Goal: Task Accomplishment & Management: Complete application form

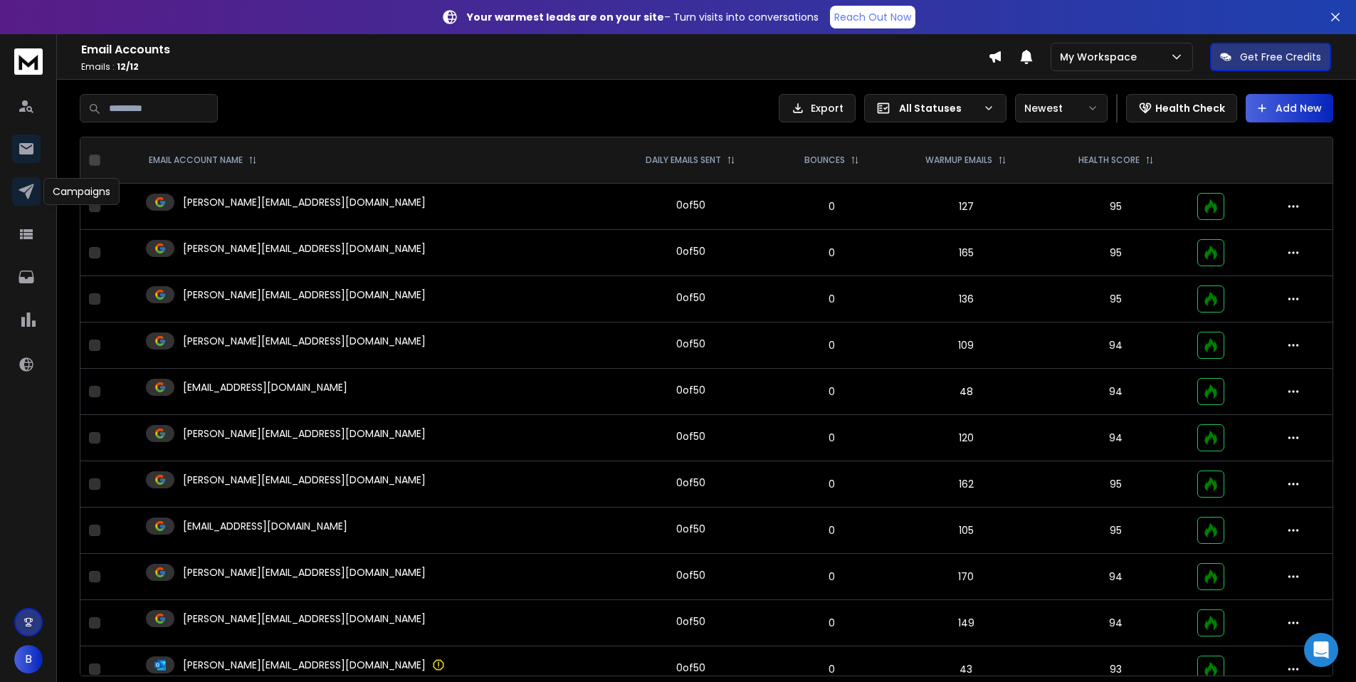
click at [38, 196] on link at bounding box center [26, 191] width 28 height 28
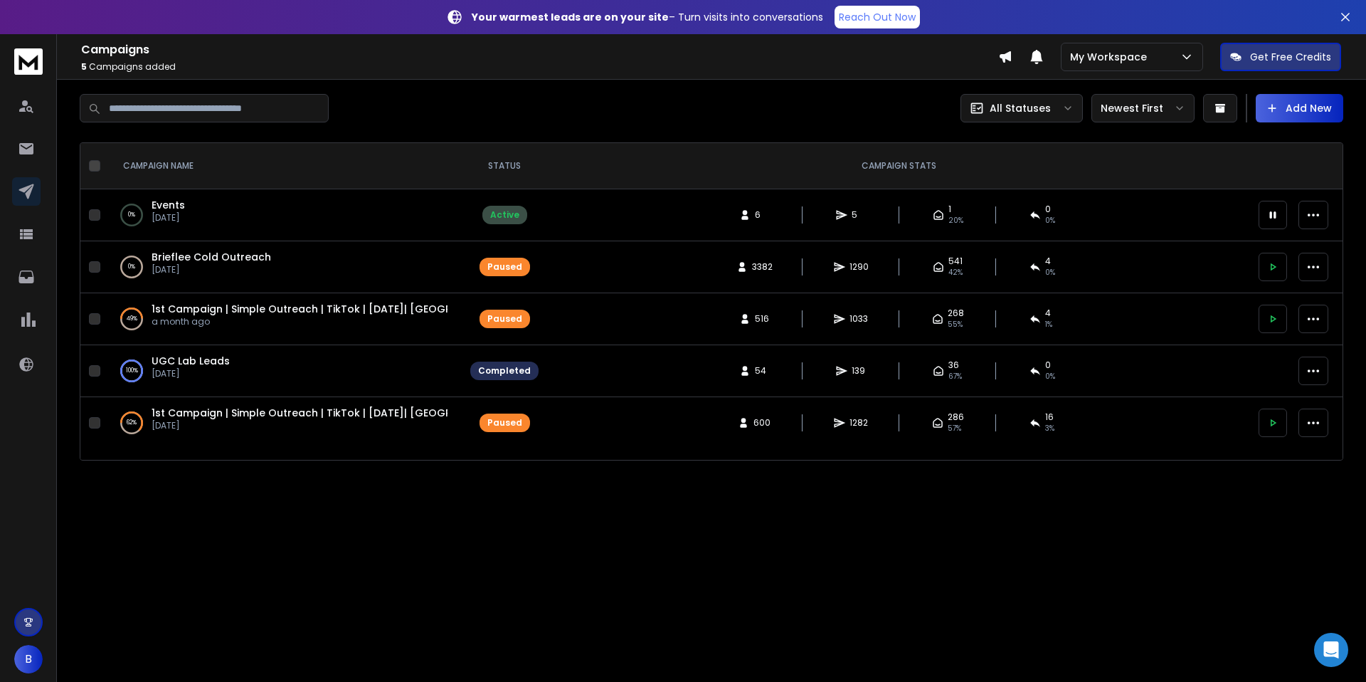
click at [1311, 223] on button "button" at bounding box center [1314, 215] width 30 height 28
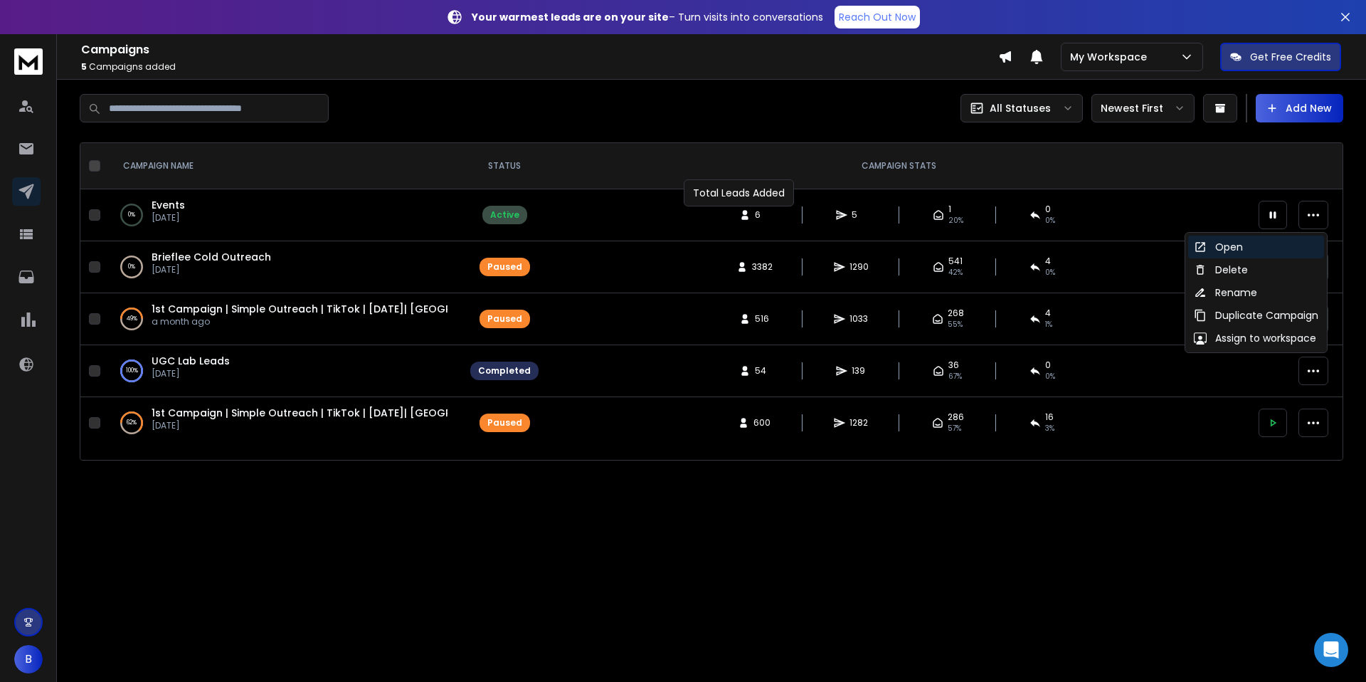
click at [755, 217] on div "6" at bounding box center [753, 214] width 43 height 11
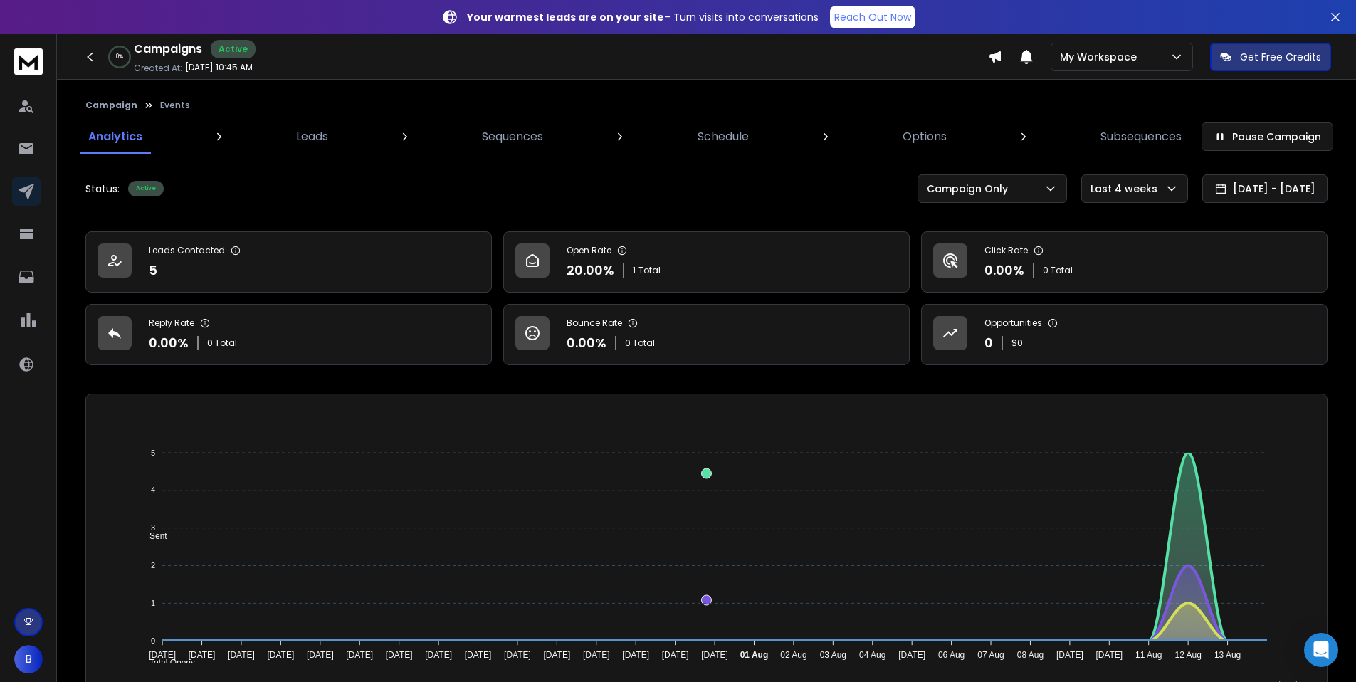
click at [1329, 21] on icon at bounding box center [1335, 17] width 13 height 13
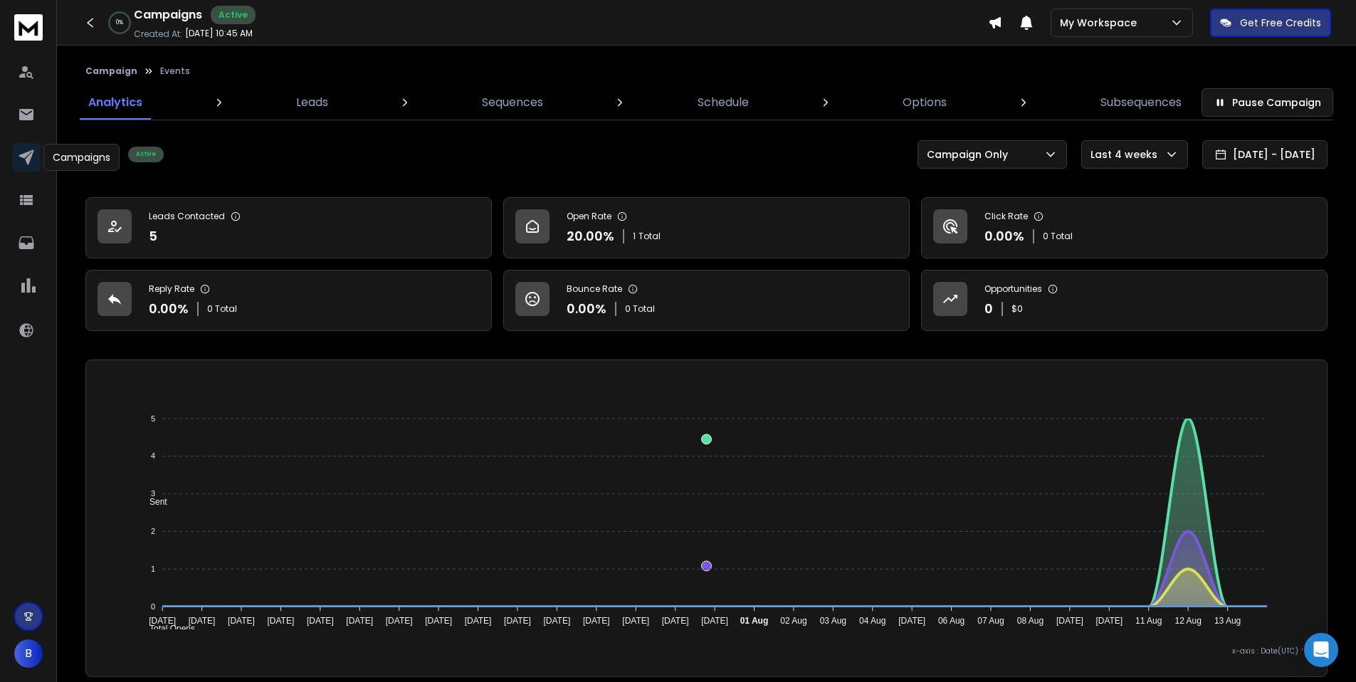
click at [27, 152] on icon at bounding box center [26, 156] width 15 height 15
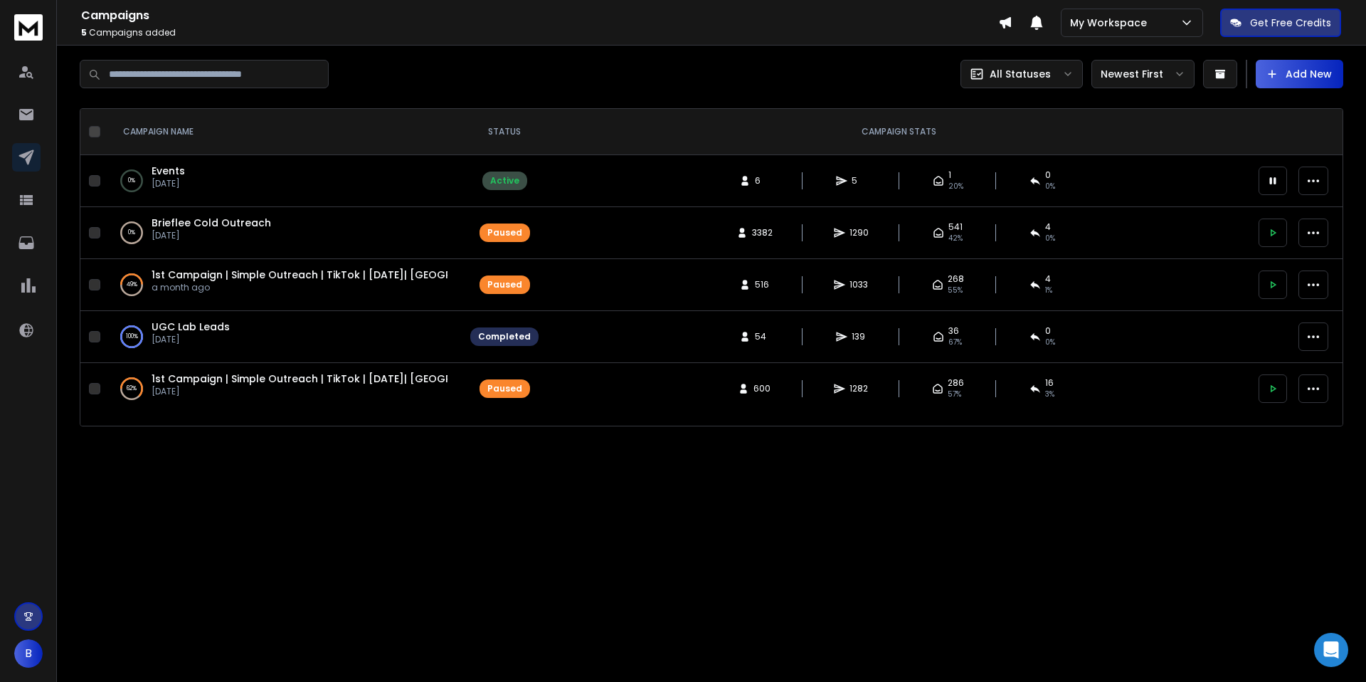
click at [1299, 75] on button "Add New" at bounding box center [1300, 74] width 88 height 28
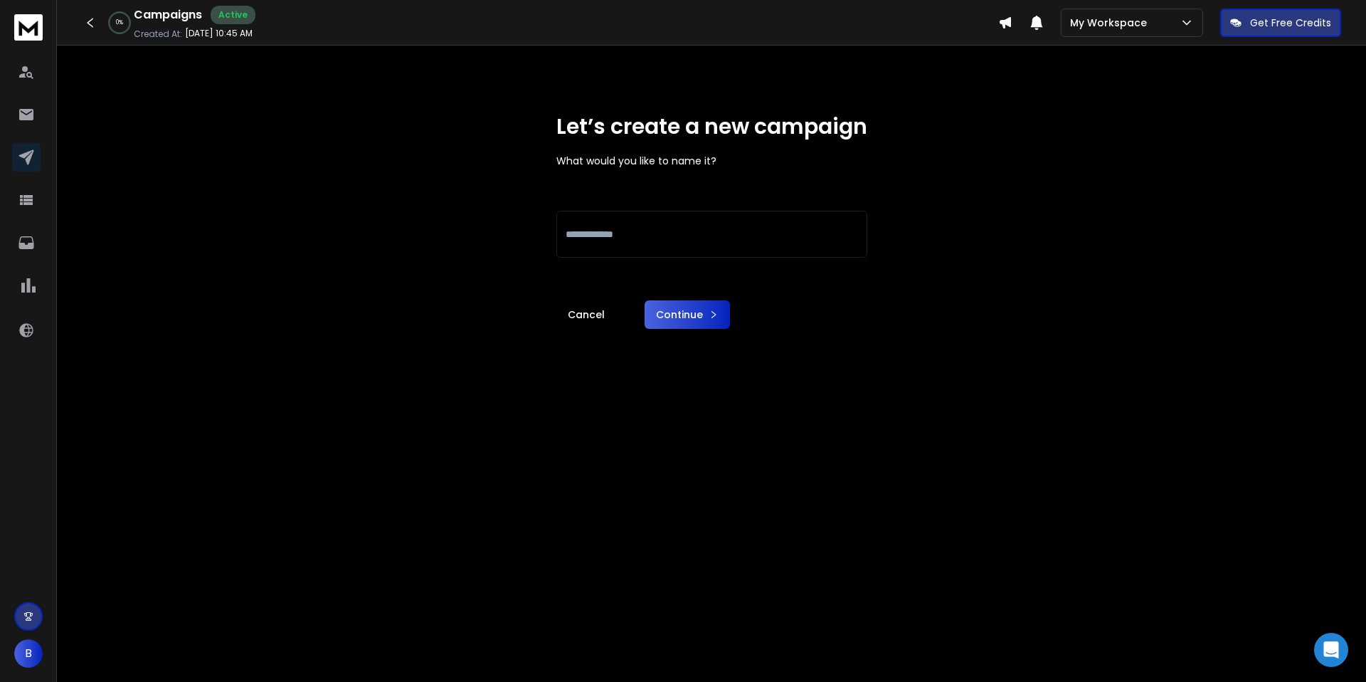
click at [621, 238] on input at bounding box center [711, 234] width 311 height 47
type input "**********"
click at [645, 300] on button "Continue" at bounding box center [687, 314] width 85 height 28
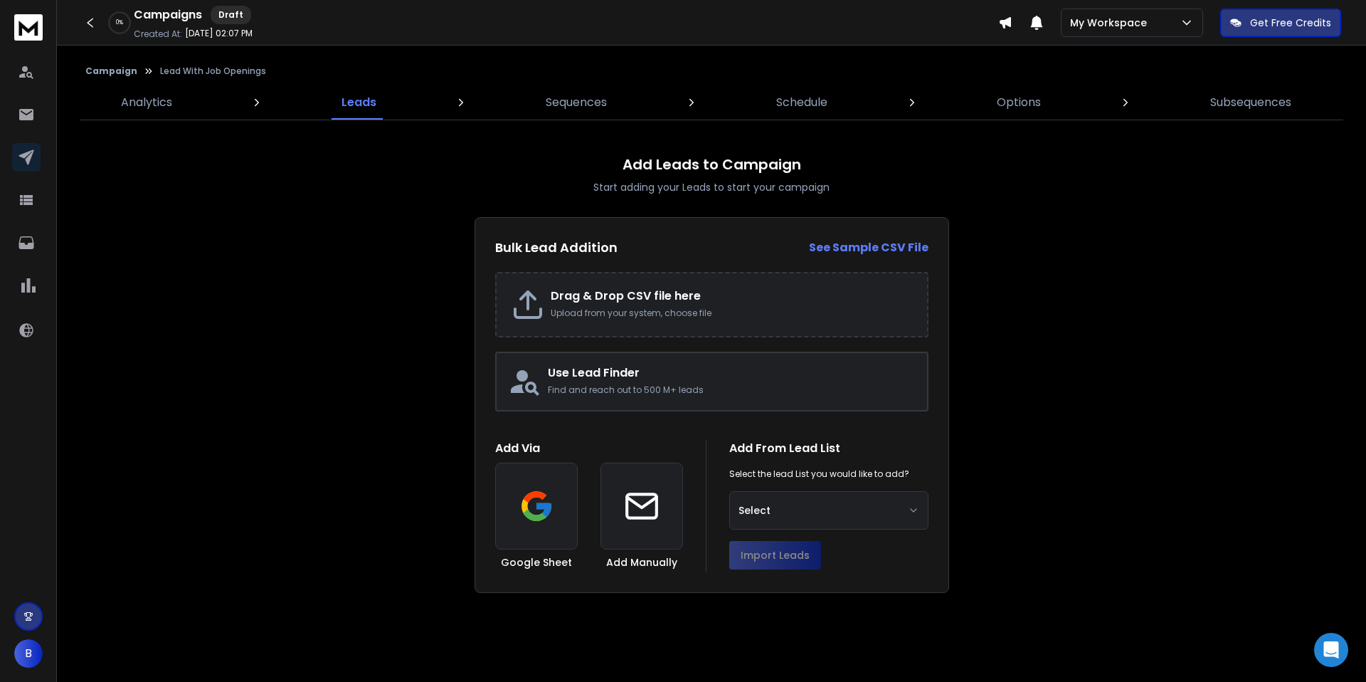
click at [784, 557] on div "Select the lead List you would like to add? Select Import Leads" at bounding box center [828, 518] width 199 height 101
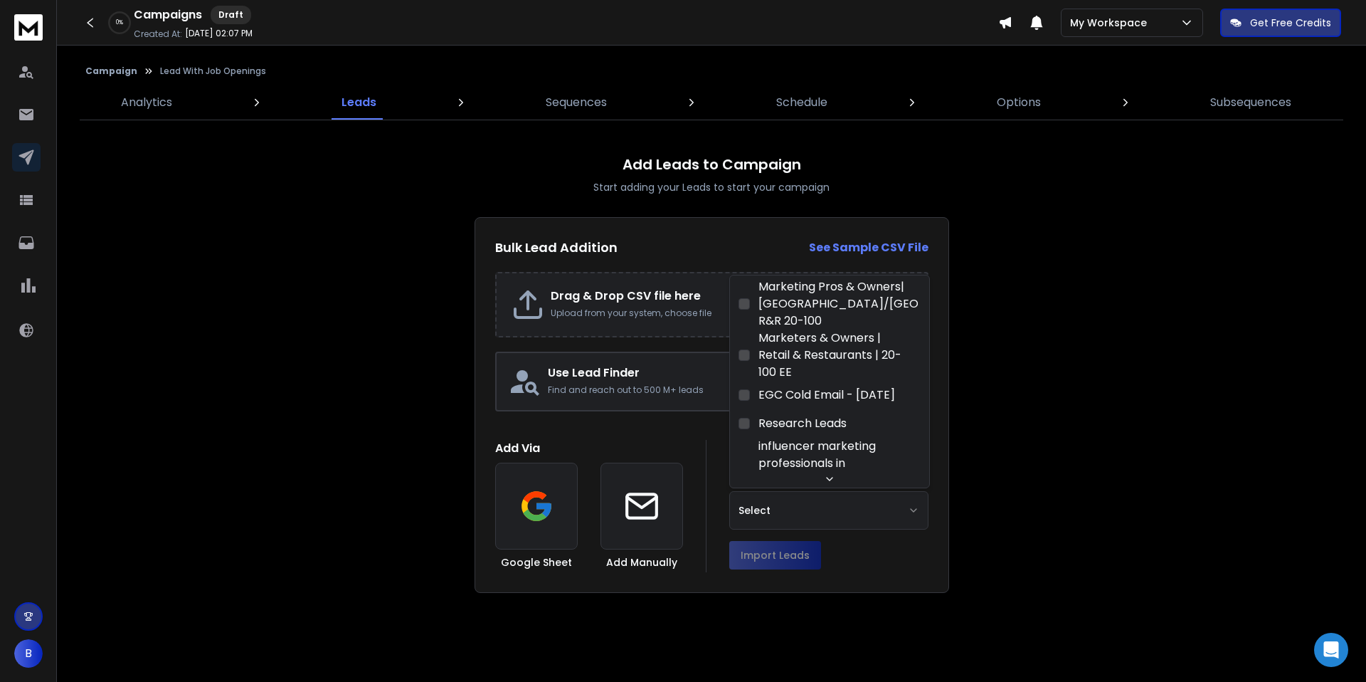
click at [820, 506] on button "Select" at bounding box center [828, 510] width 199 height 38
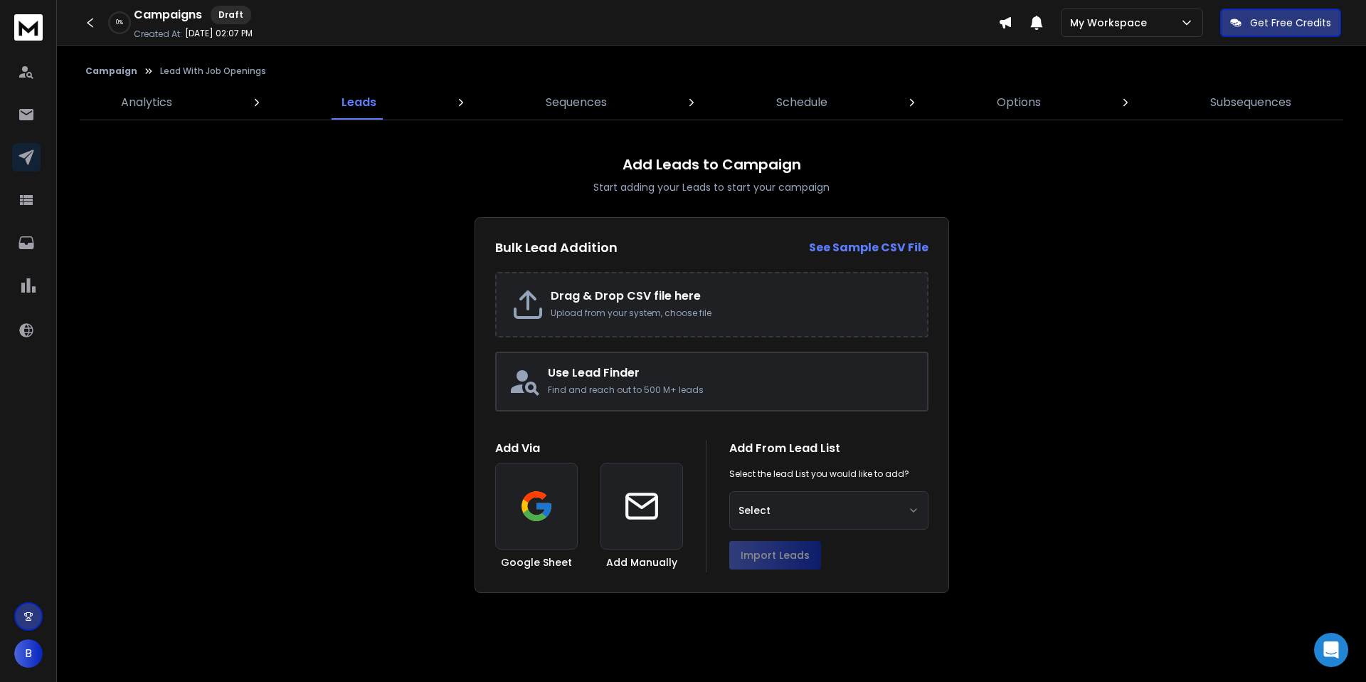
click at [741, 562] on div "Select the lead List you would like to add? Select Import Leads" at bounding box center [828, 518] width 199 height 101
click at [741, 318] on p "Upload from your system, choose file" at bounding box center [732, 312] width 362 height 11
click at [852, 240] on strong "See Sample CSV File" at bounding box center [869, 247] width 120 height 16
